Goal: Information Seeking & Learning: Check status

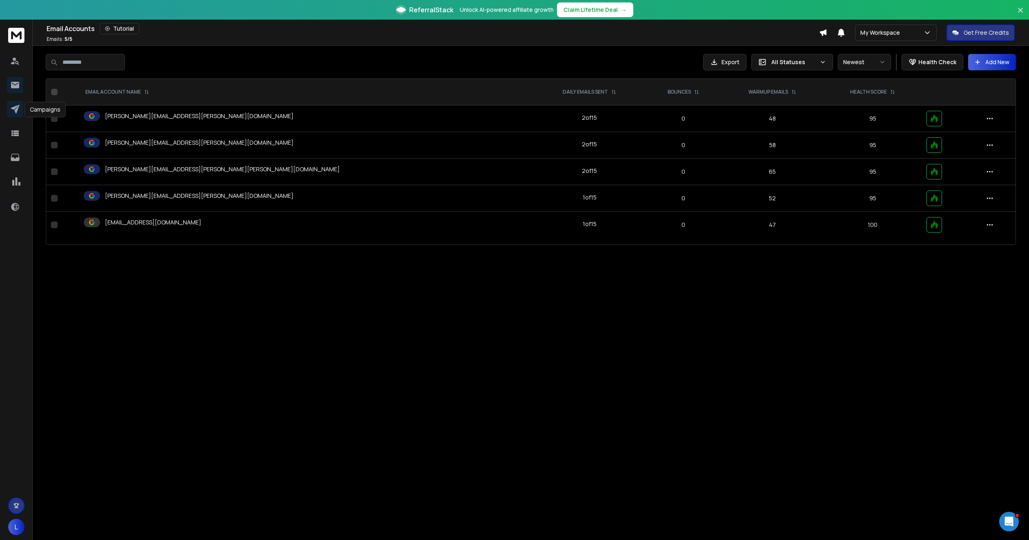
click at [14, 103] on link at bounding box center [15, 109] width 16 height 16
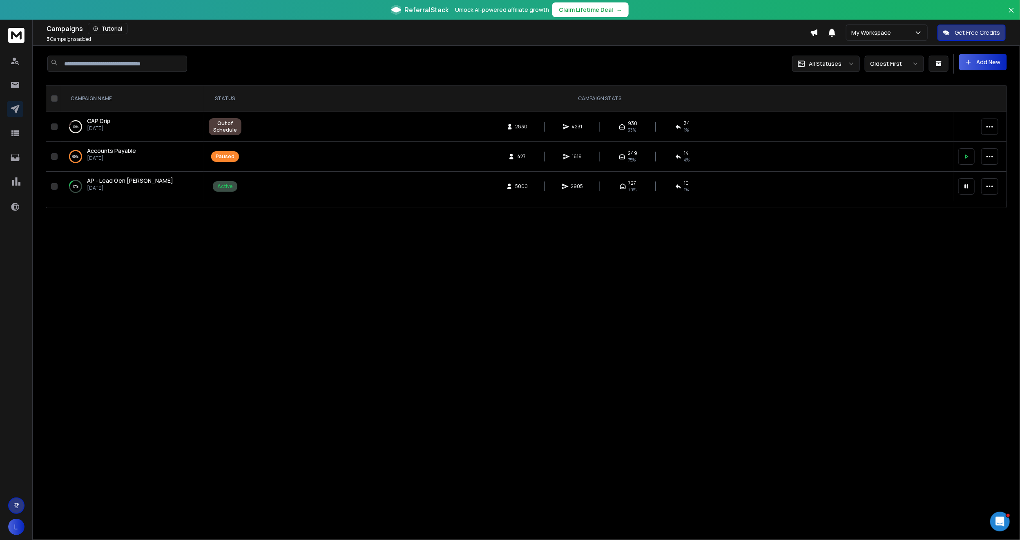
click at [687, 184] on span "10" at bounding box center [686, 183] width 5 height 7
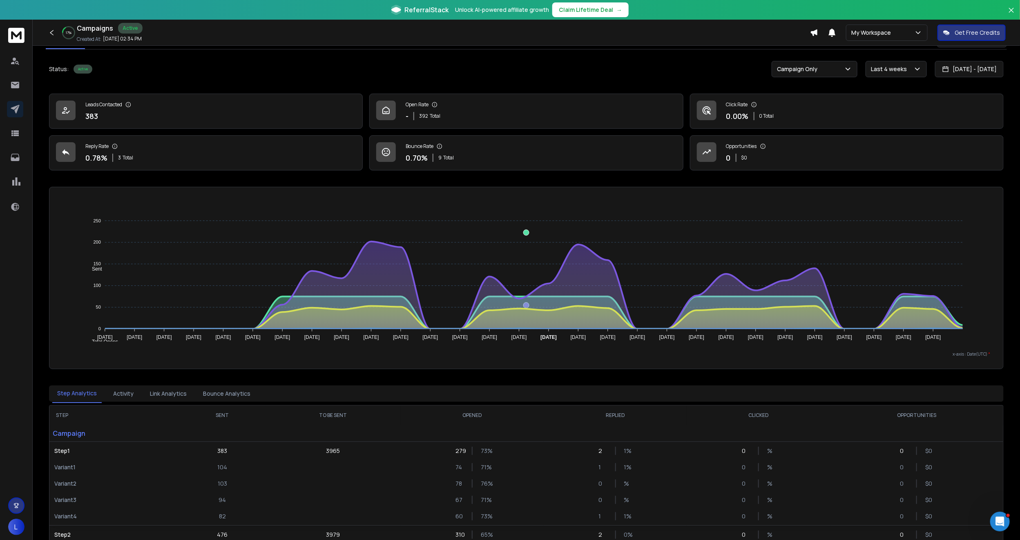
scroll to position [21, 0]
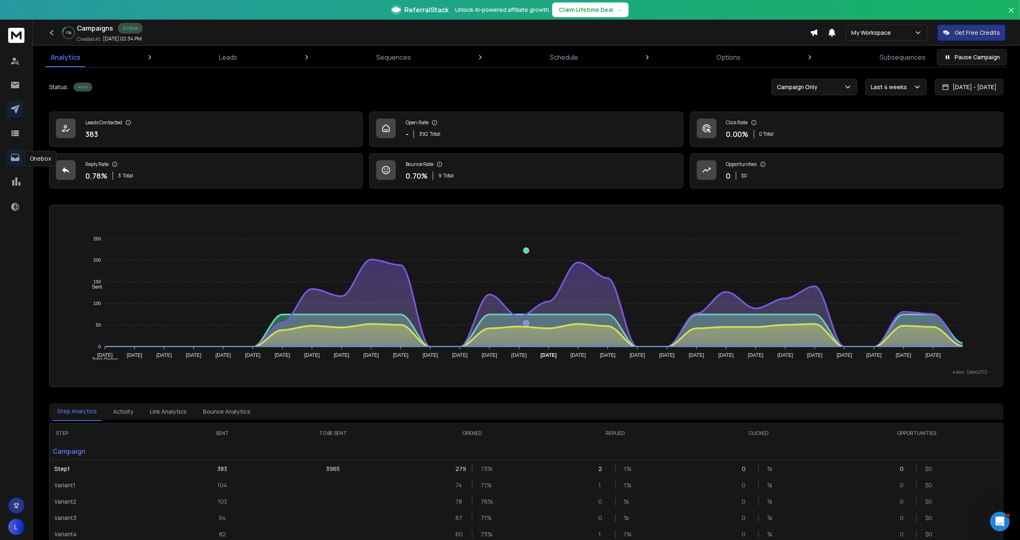
click at [18, 157] on icon at bounding box center [15, 157] width 10 height 10
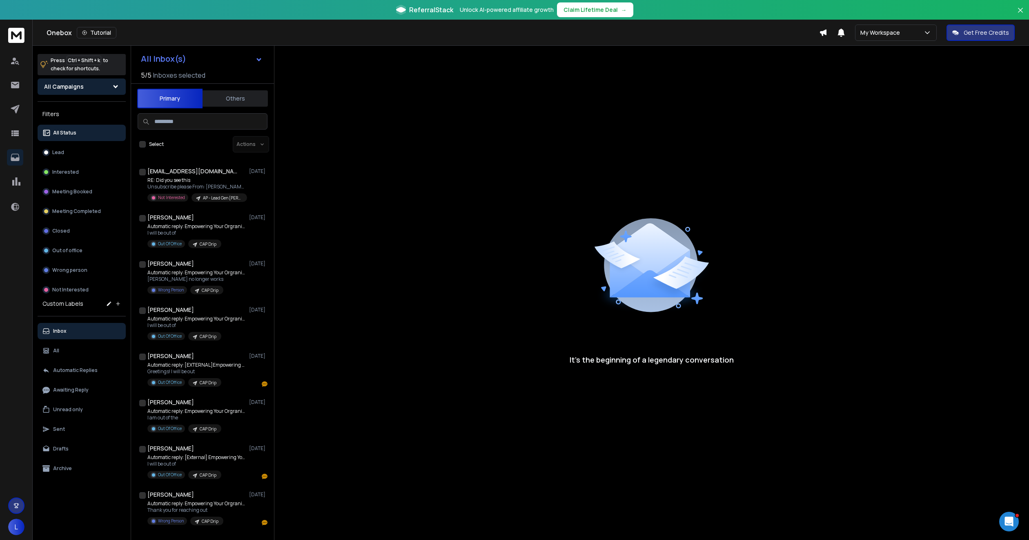
click at [113, 83] on icon at bounding box center [115, 86] width 7 height 7
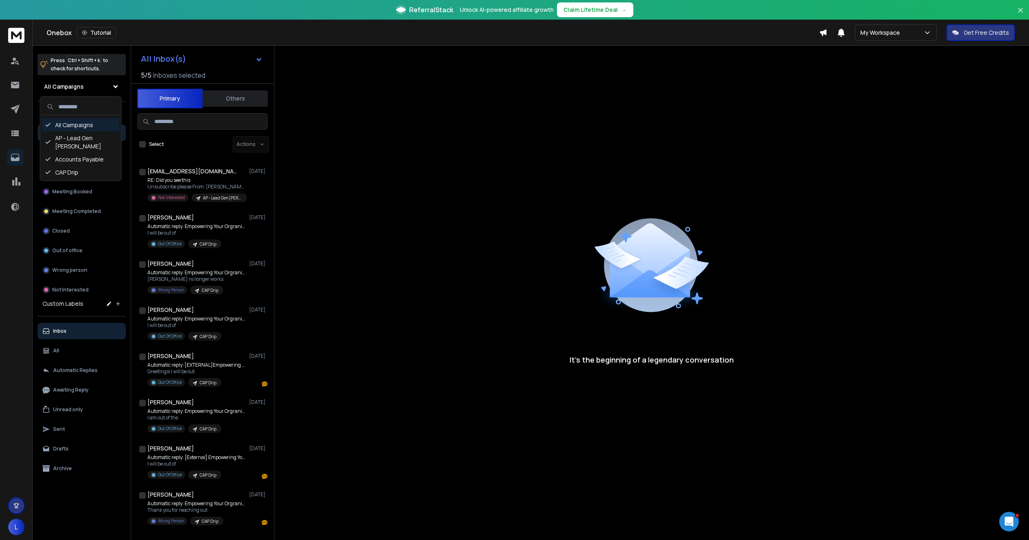
click at [91, 124] on div "All Campaigns" at bounding box center [81, 124] width 78 height 13
click at [87, 135] on div "AP - Lead Gen [PERSON_NAME]" at bounding box center [81, 142] width 78 height 21
